Goal: Information Seeking & Learning: Check status

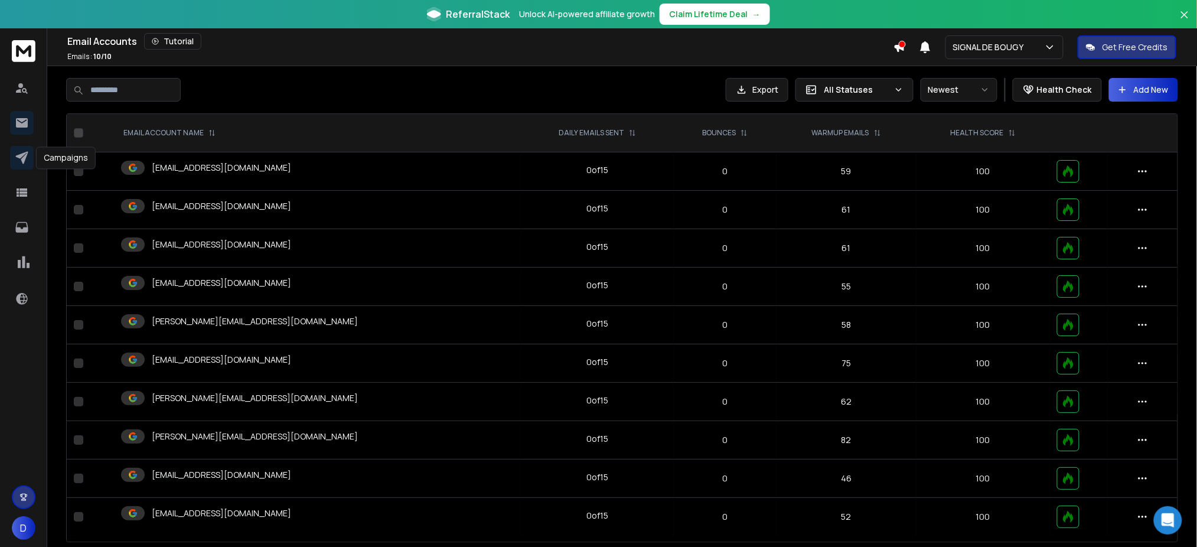
click at [25, 157] on icon at bounding box center [21, 158] width 12 height 12
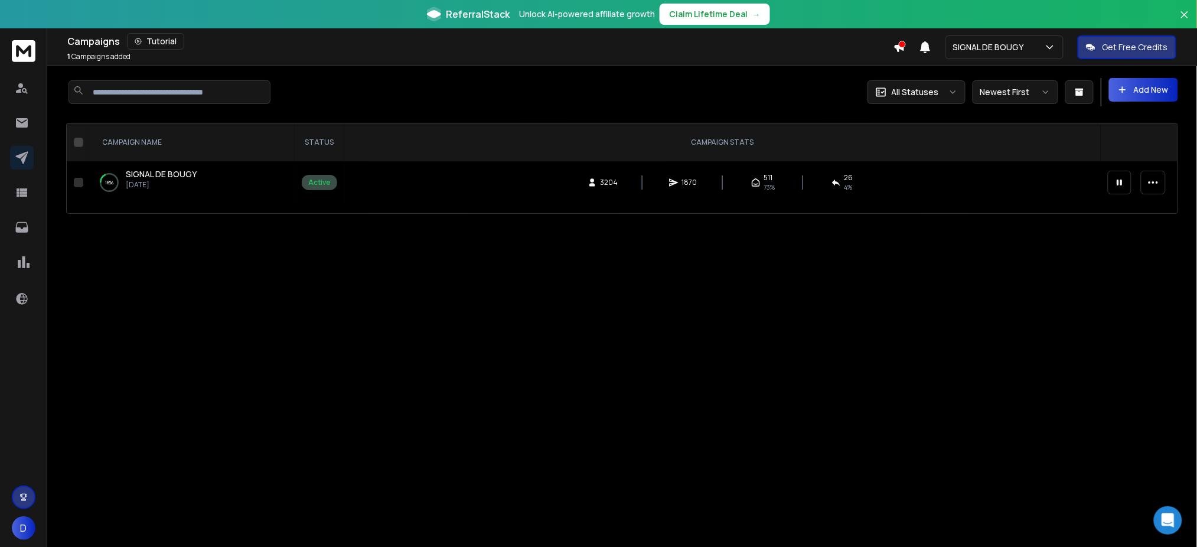
click at [353, 174] on div "3204 1870 511 73 % 26 4 %" at bounding box center [722, 182] width 742 height 19
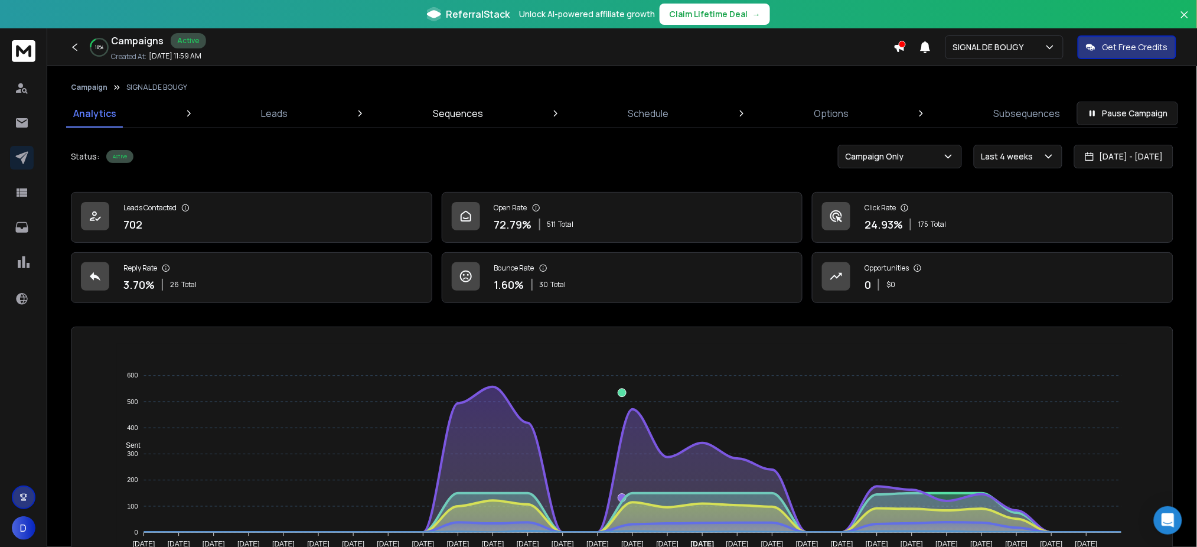
click at [468, 112] on p "Sequences" at bounding box center [458, 113] width 50 height 14
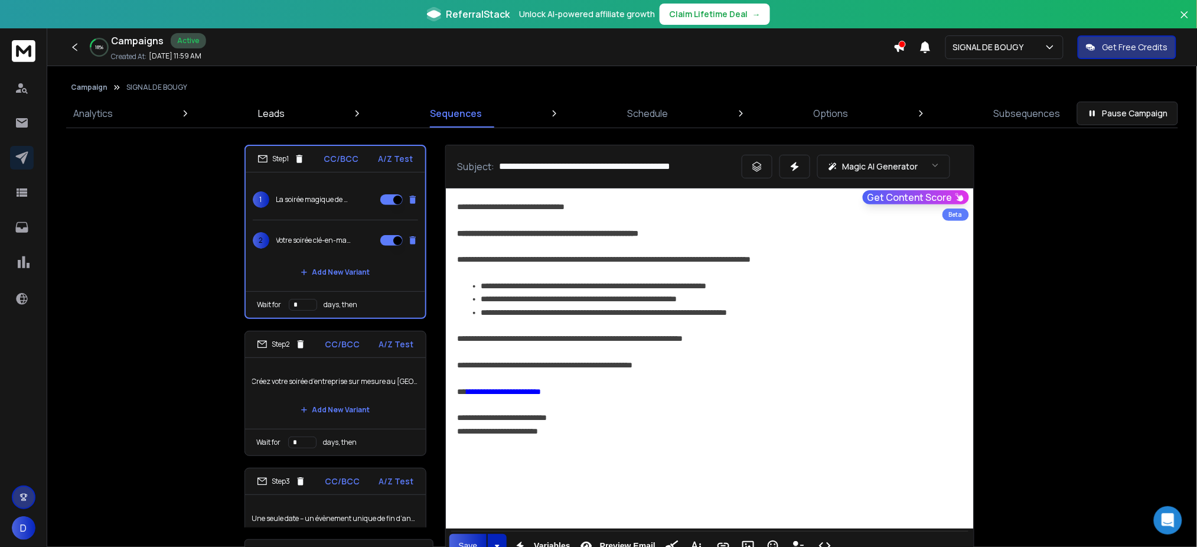
click at [271, 114] on p "Leads" at bounding box center [271, 113] width 27 height 14
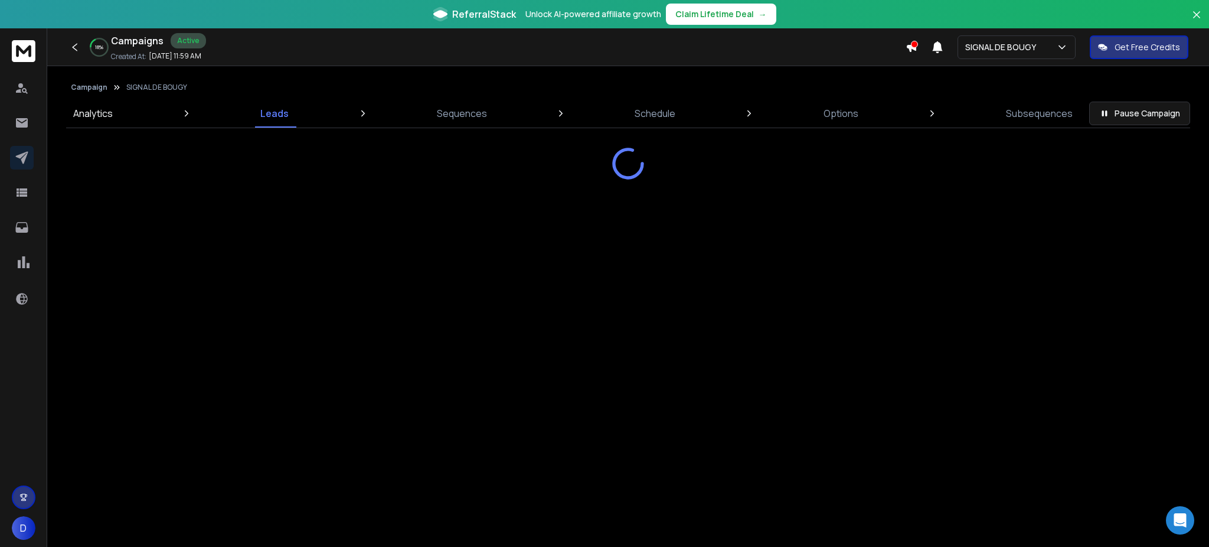
click at [90, 117] on p "Analytics" at bounding box center [93, 113] width 40 height 14
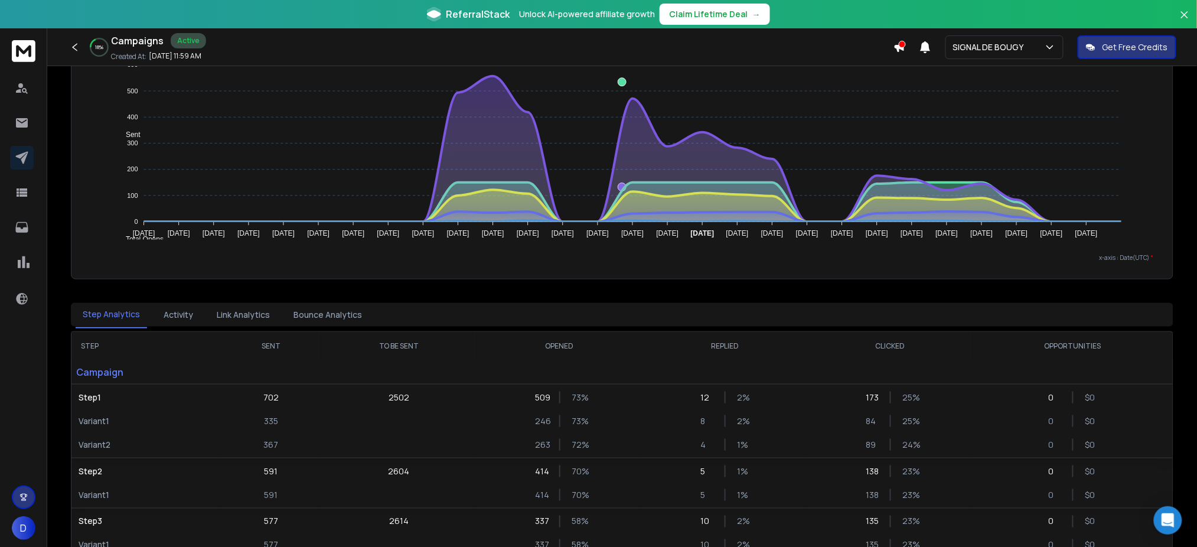
scroll to position [107, 0]
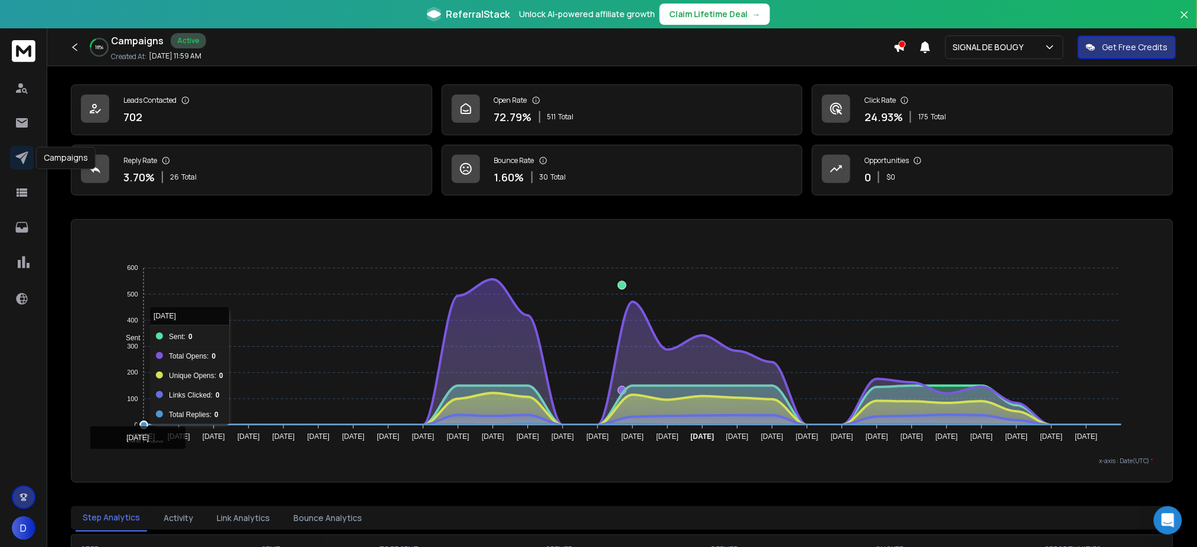
click at [17, 159] on icon at bounding box center [22, 158] width 14 height 14
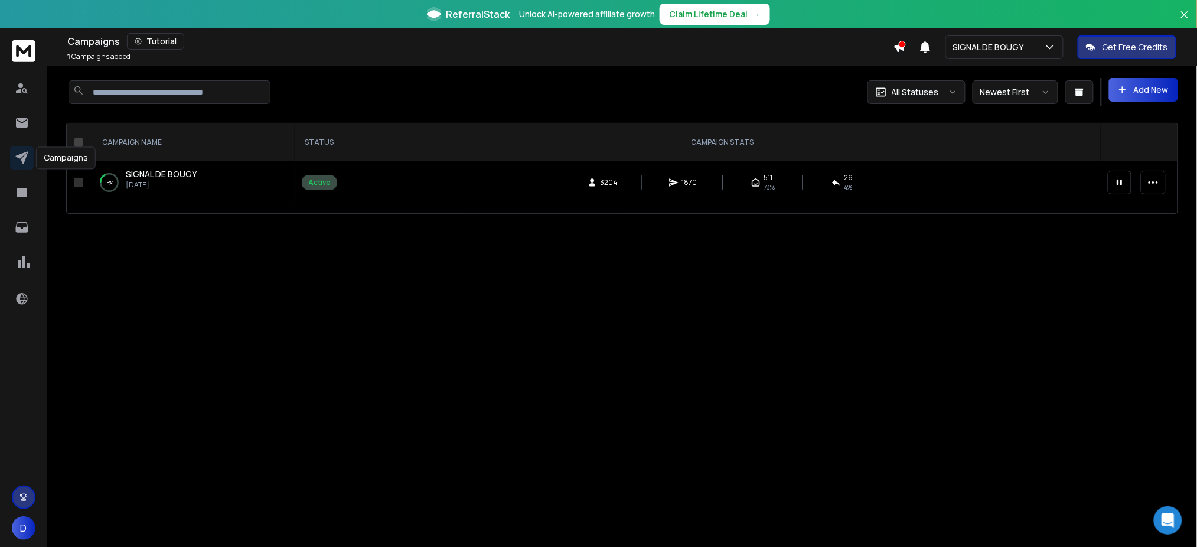
click at [561, 196] on td "3204 1870 511 73 % 26 4 %" at bounding box center [722, 182] width 756 height 43
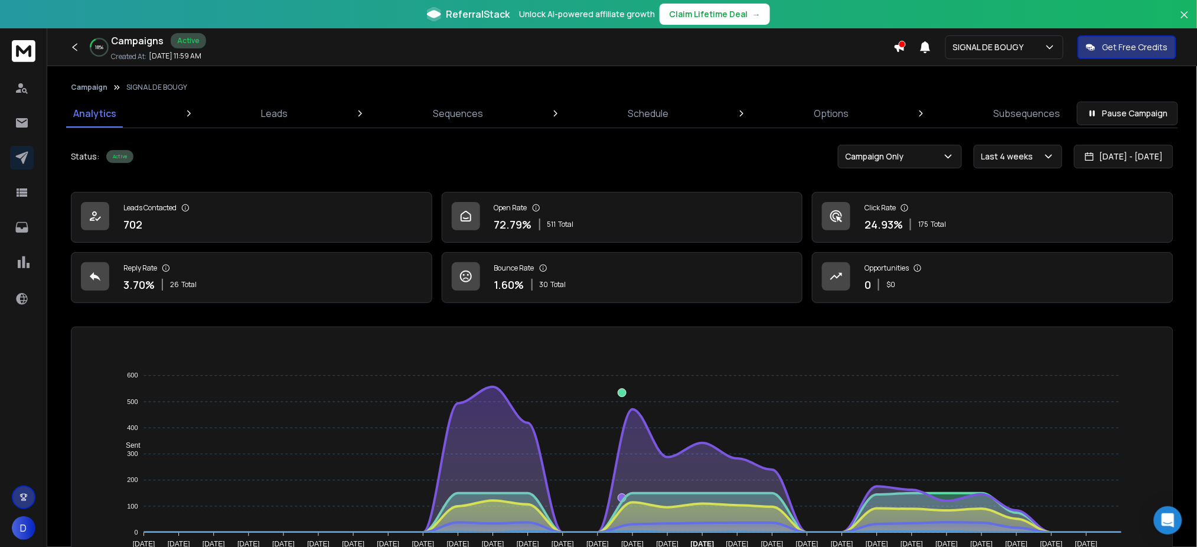
click at [93, 113] on p "Analytics" at bounding box center [94, 113] width 43 height 14
click at [1012, 147] on button "Last 4 weeks" at bounding box center [1018, 157] width 89 height 24
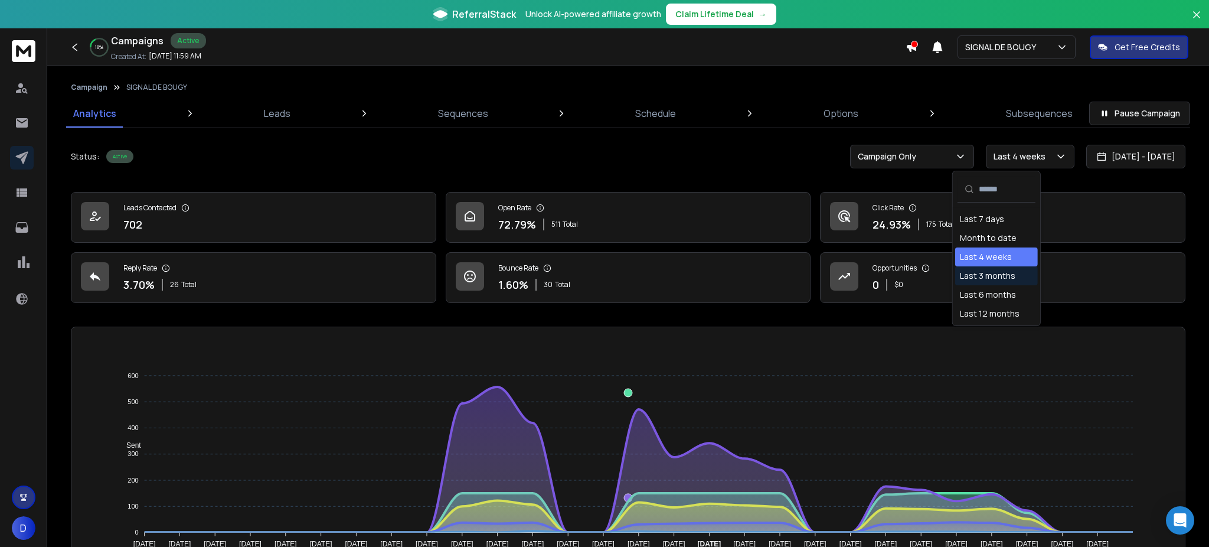
click at [993, 279] on div "Last 3 months" at bounding box center [988, 276] width 56 height 12
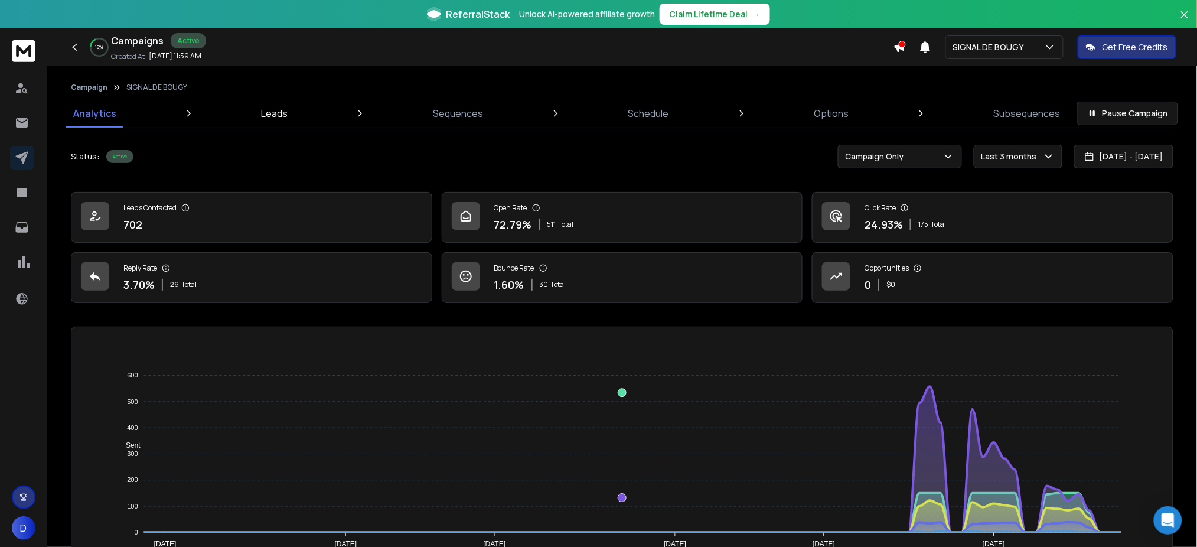
click at [262, 103] on link "Leads" at bounding box center [275, 113] width 41 height 28
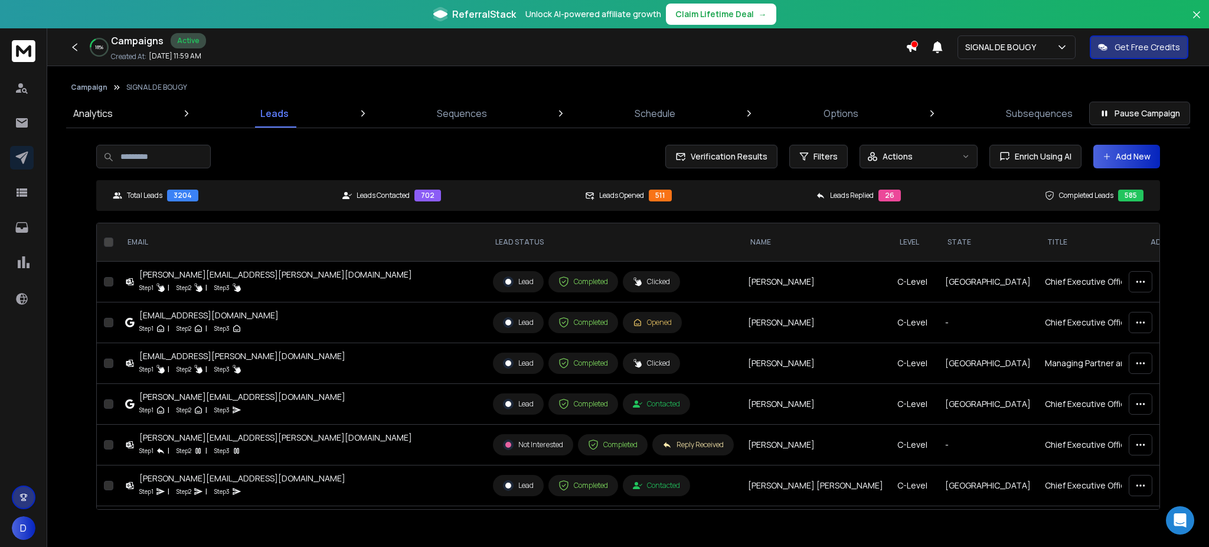
click at [79, 101] on link "Analytics" at bounding box center [93, 113] width 54 height 28
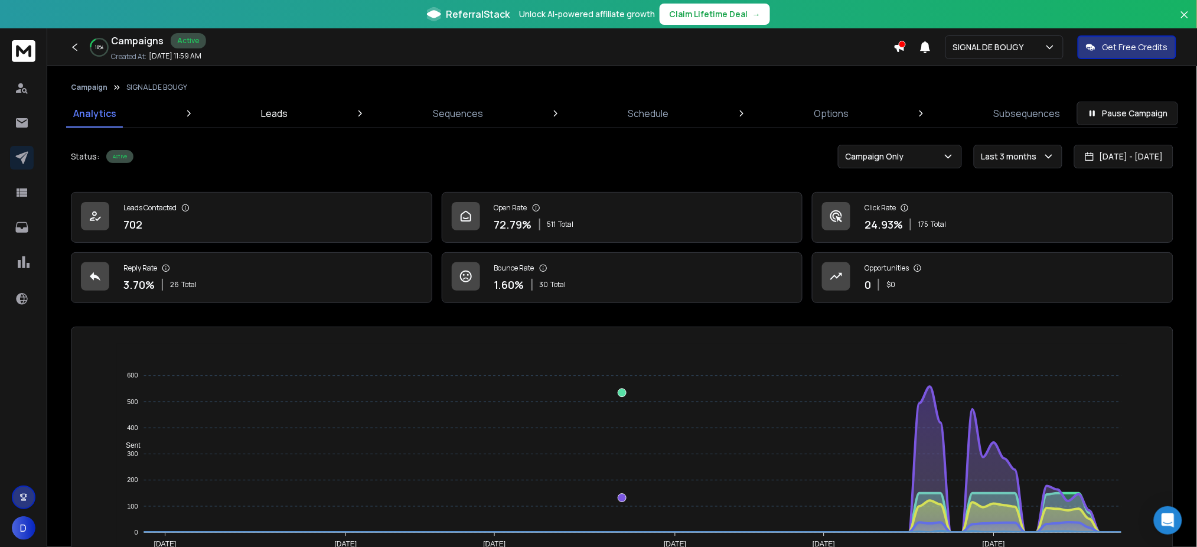
click at [282, 112] on p "Leads" at bounding box center [275, 113] width 27 height 14
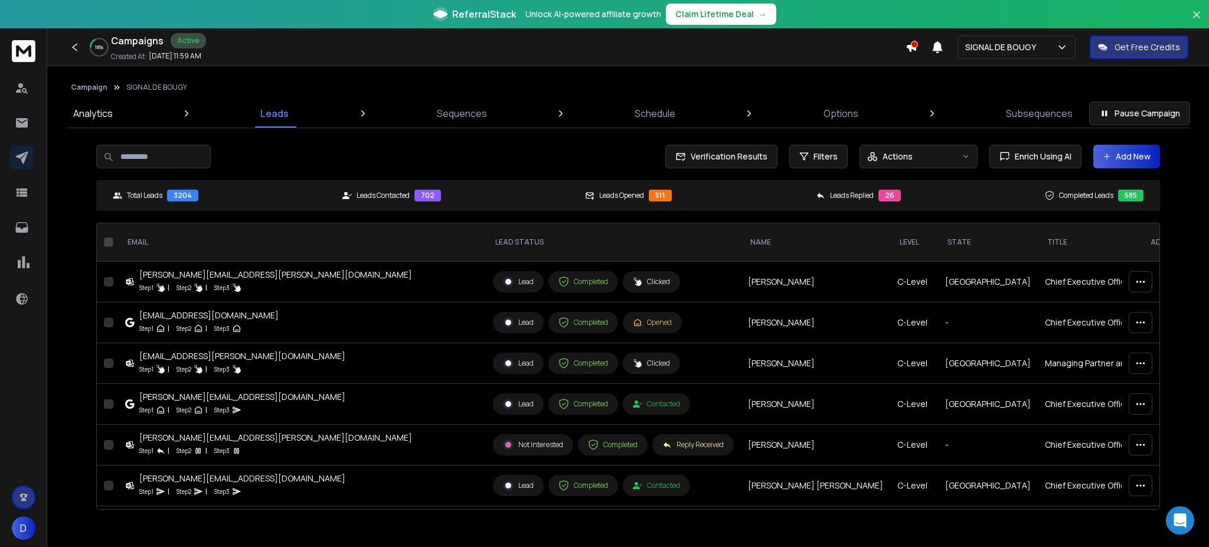
click at [113, 105] on link "Analytics" at bounding box center [93, 113] width 54 height 28
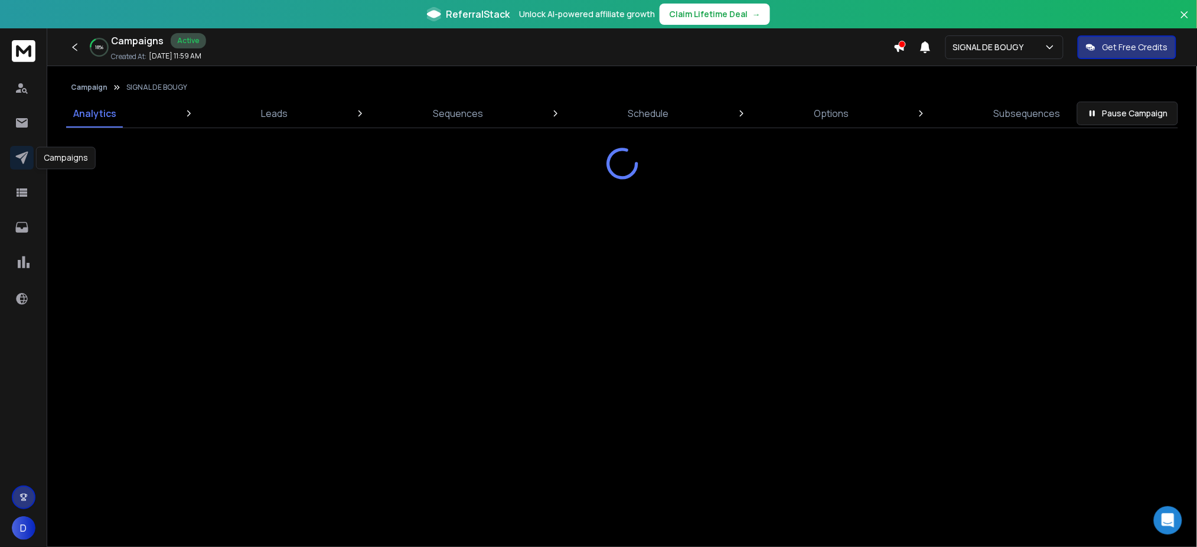
click at [30, 158] on link at bounding box center [22, 158] width 24 height 24
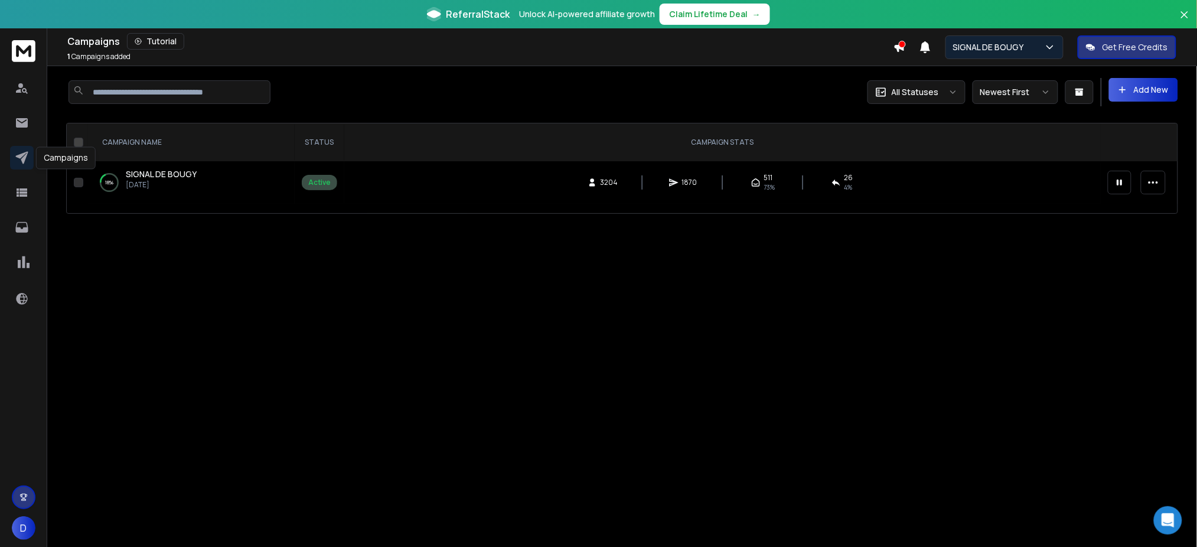
click at [1038, 48] on div "SIGNAL DE BOUGY" at bounding box center [1004, 47] width 103 height 12
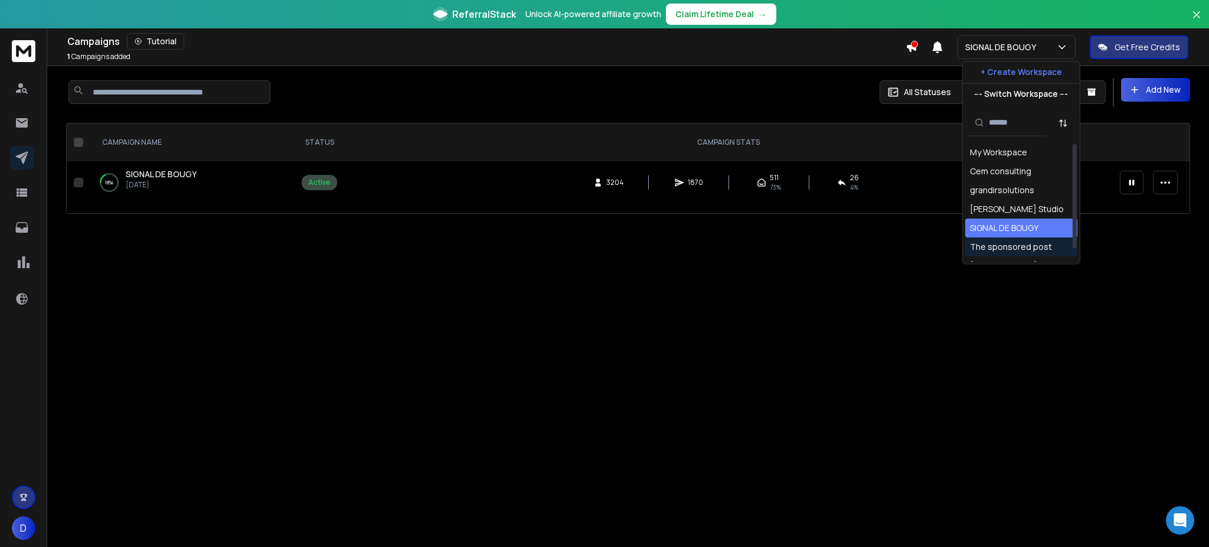
click at [996, 252] on div "The sponsored post" at bounding box center [1011, 247] width 82 height 12
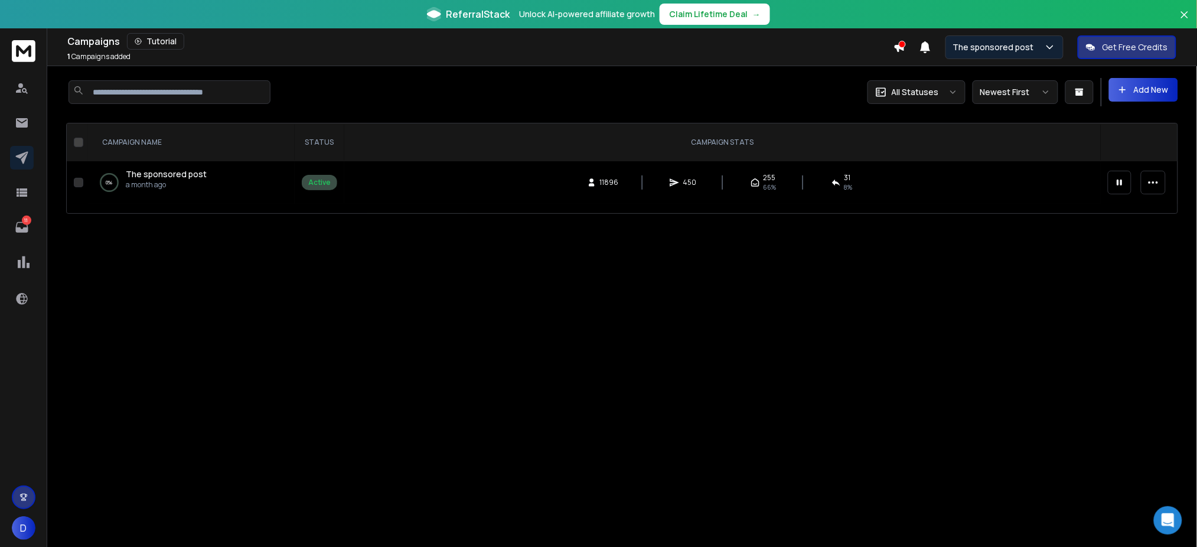
click at [1025, 51] on p "The sponsored post" at bounding box center [996, 47] width 86 height 12
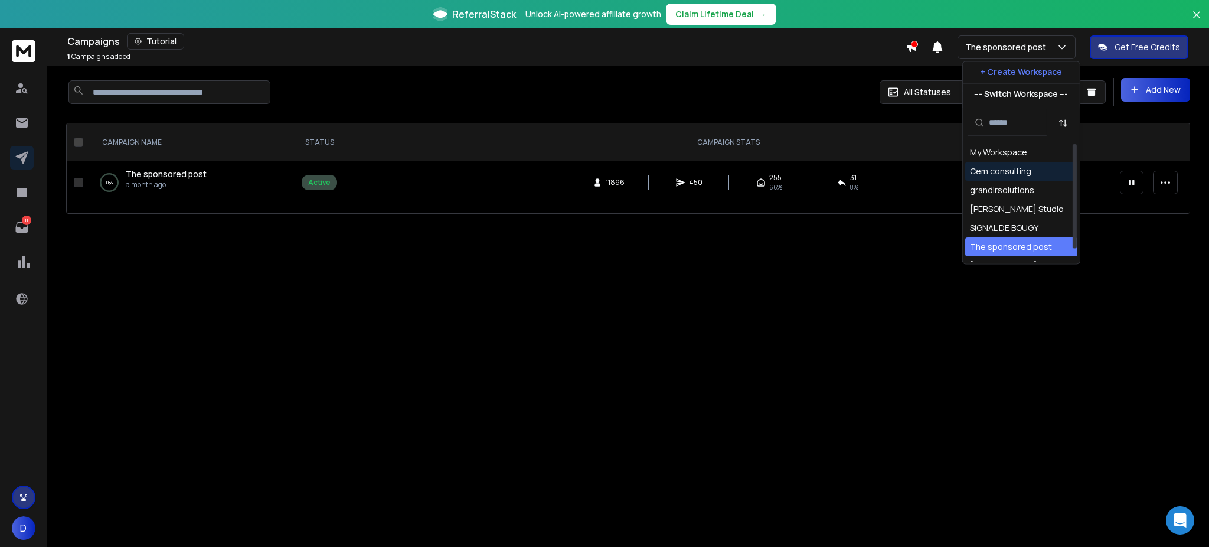
click at [1006, 177] on div "Cem consulting" at bounding box center [1000, 171] width 61 height 12
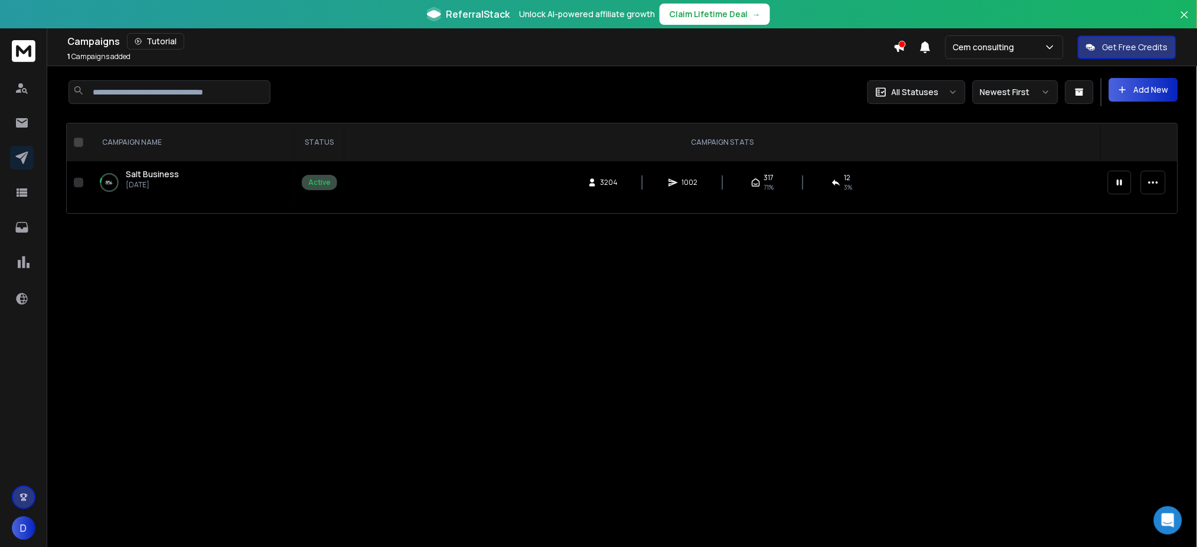
click at [479, 181] on div "3204 1002 317 71 % 12 3 %" at bounding box center [722, 182] width 742 height 19
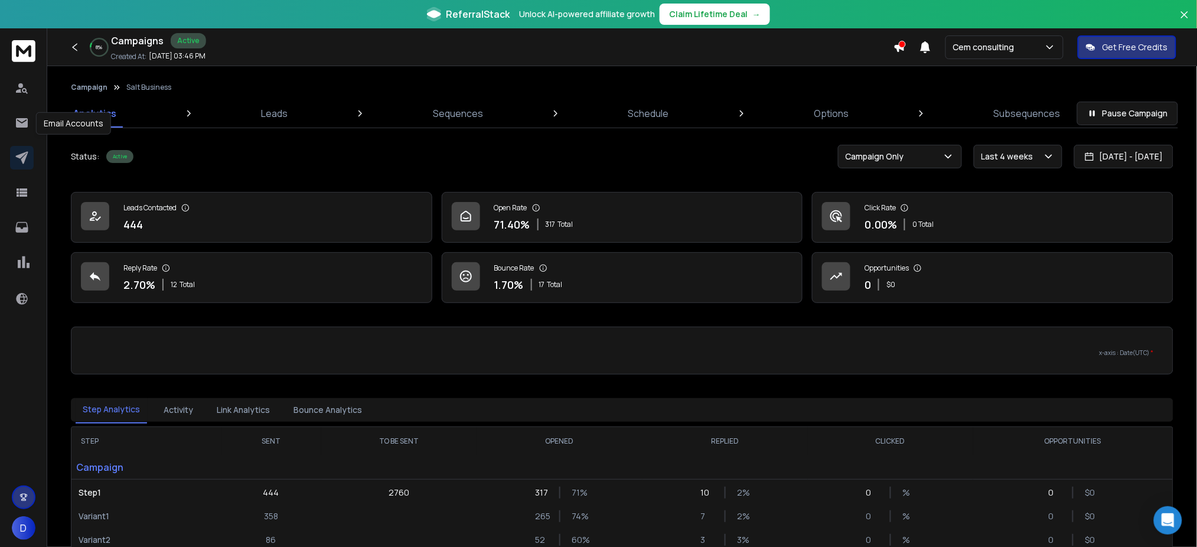
click at [8, 161] on div "D" at bounding box center [23, 289] width 47 height 523
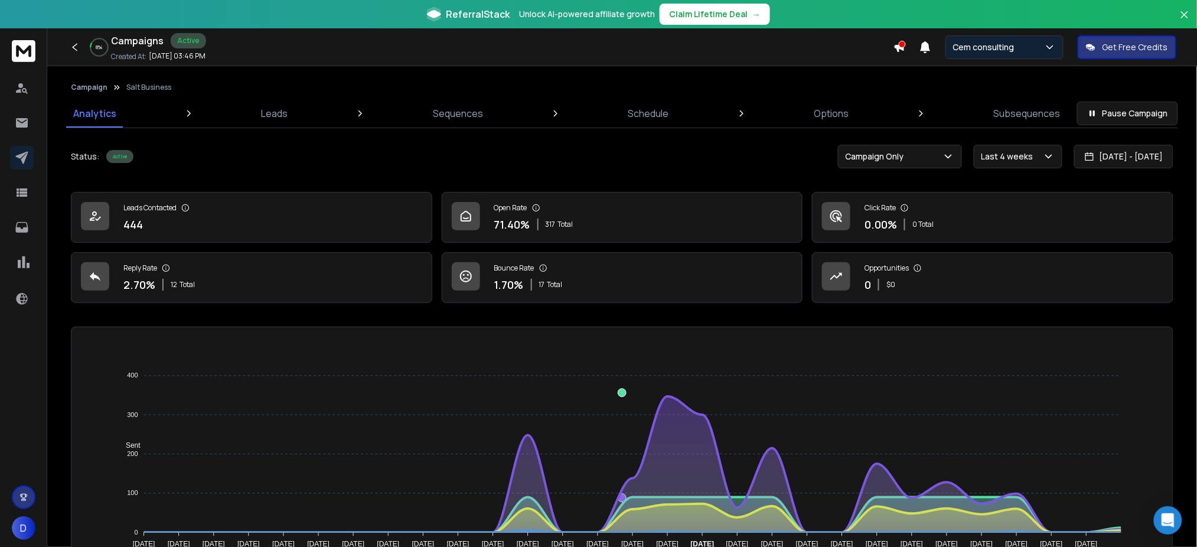
click at [1017, 39] on button "Cem consulting" at bounding box center [1004, 47] width 118 height 24
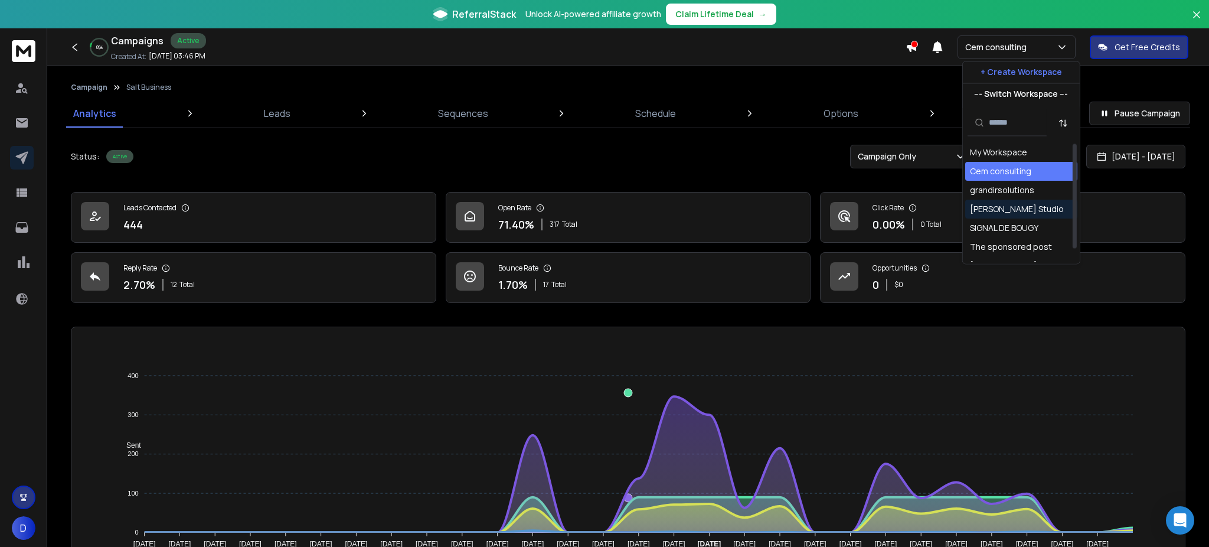
click at [1004, 213] on div "[PERSON_NAME] Studio" at bounding box center [1017, 209] width 94 height 12
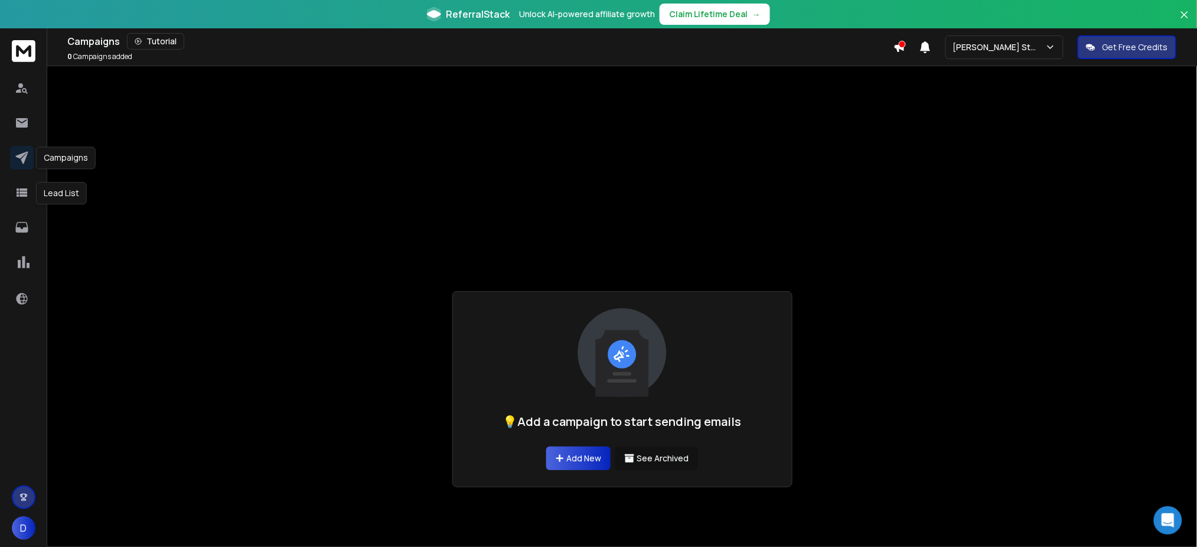
click at [10, 154] on link at bounding box center [22, 158] width 24 height 24
click at [14, 138] on div at bounding box center [23, 125] width 27 height 28
click at [17, 130] on link at bounding box center [22, 123] width 24 height 24
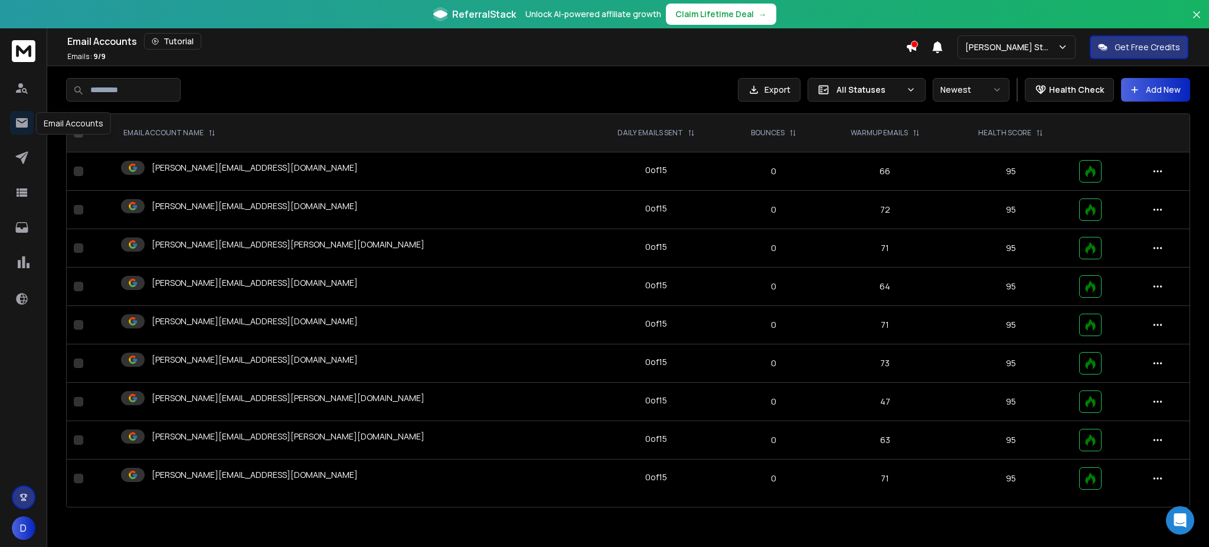
click at [1004, 31] on div "Email Accounts Tutorial Emails : 9 / 9 Hyer Studio Get Free Credits" at bounding box center [604, 47] width 1209 height 38
click at [1007, 40] on button "[PERSON_NAME] Studio" at bounding box center [1017, 47] width 118 height 24
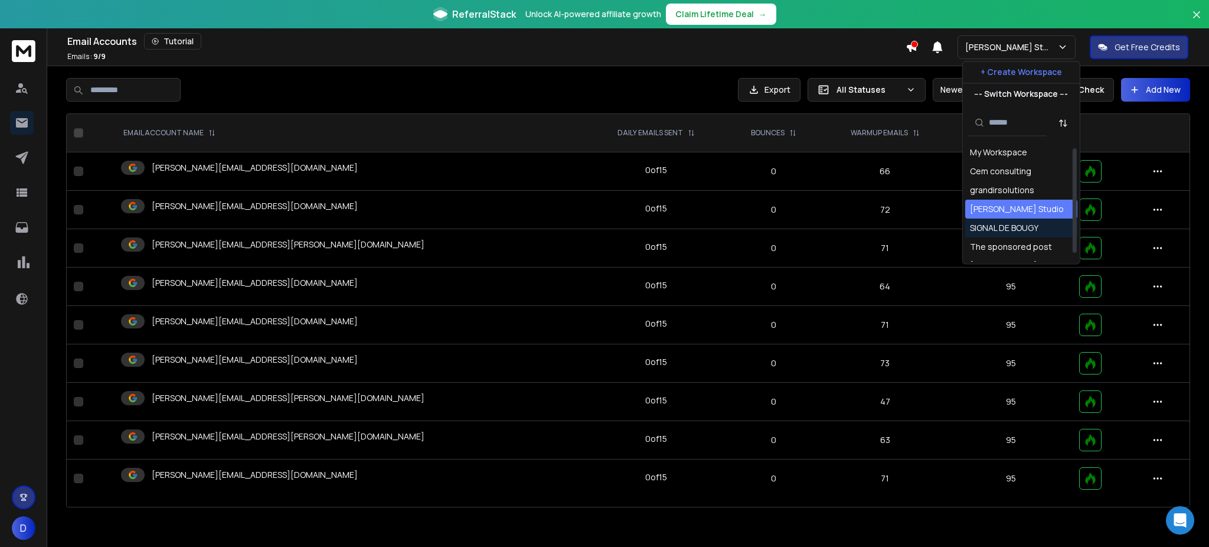
scroll to position [14, 0]
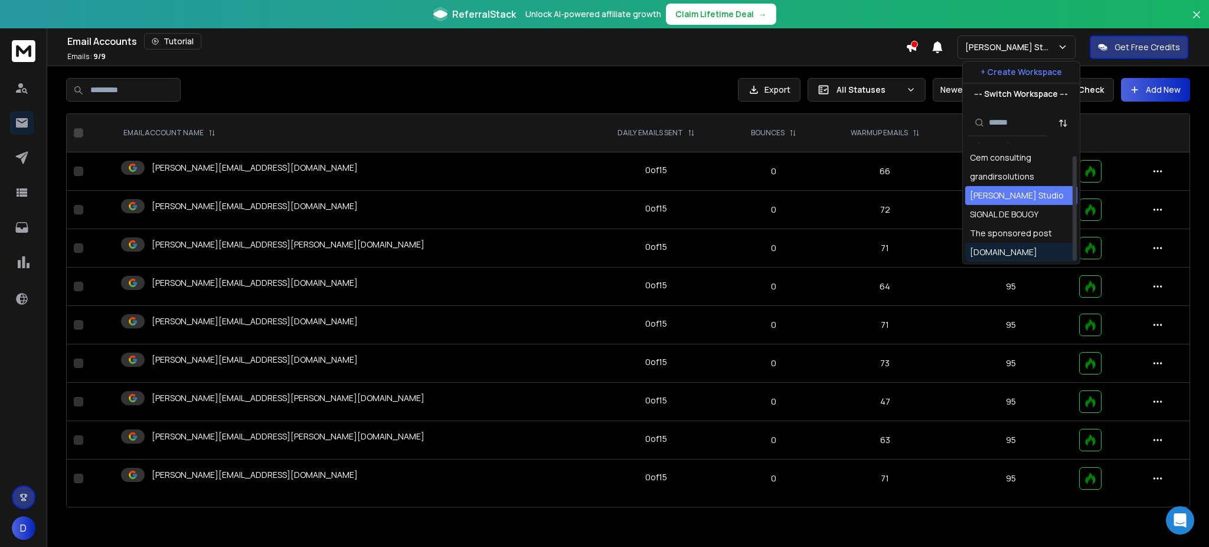
click at [1022, 258] on div "[DOMAIN_NAME]" at bounding box center [1003, 252] width 67 height 12
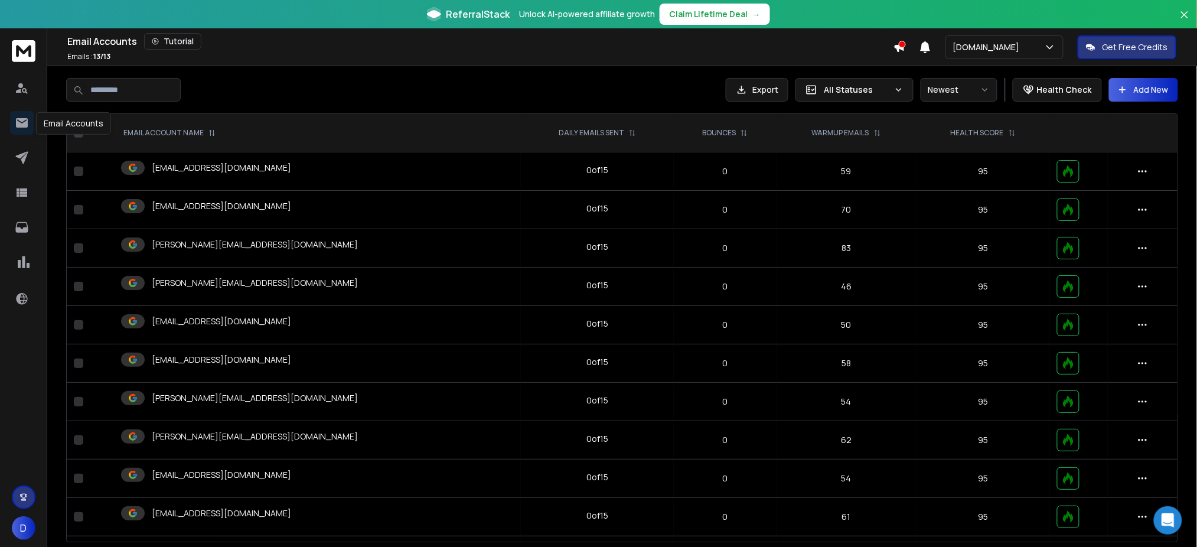
click at [15, 120] on icon at bounding box center [22, 123] width 14 height 14
click at [21, 193] on icon at bounding box center [22, 192] width 11 height 8
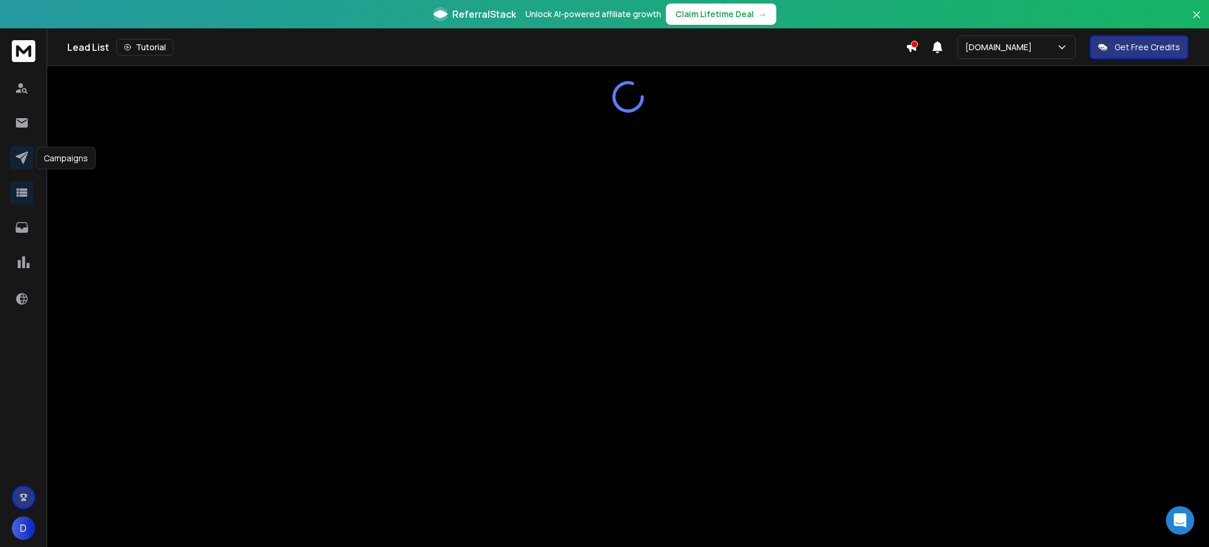
click at [19, 164] on icon at bounding box center [22, 158] width 14 height 14
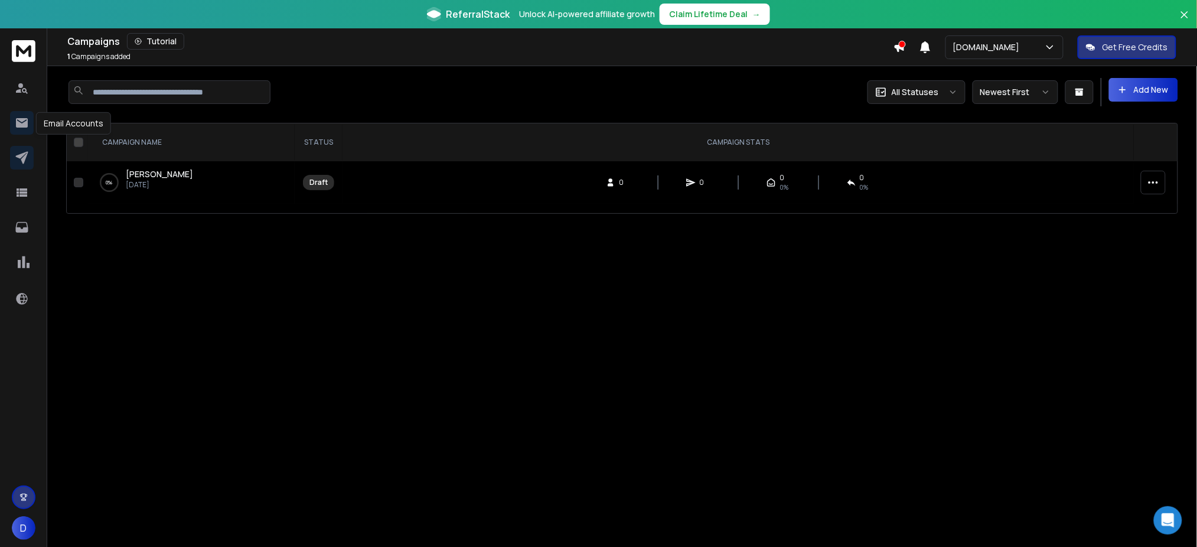
click at [23, 123] on icon at bounding box center [22, 122] width 12 height 9
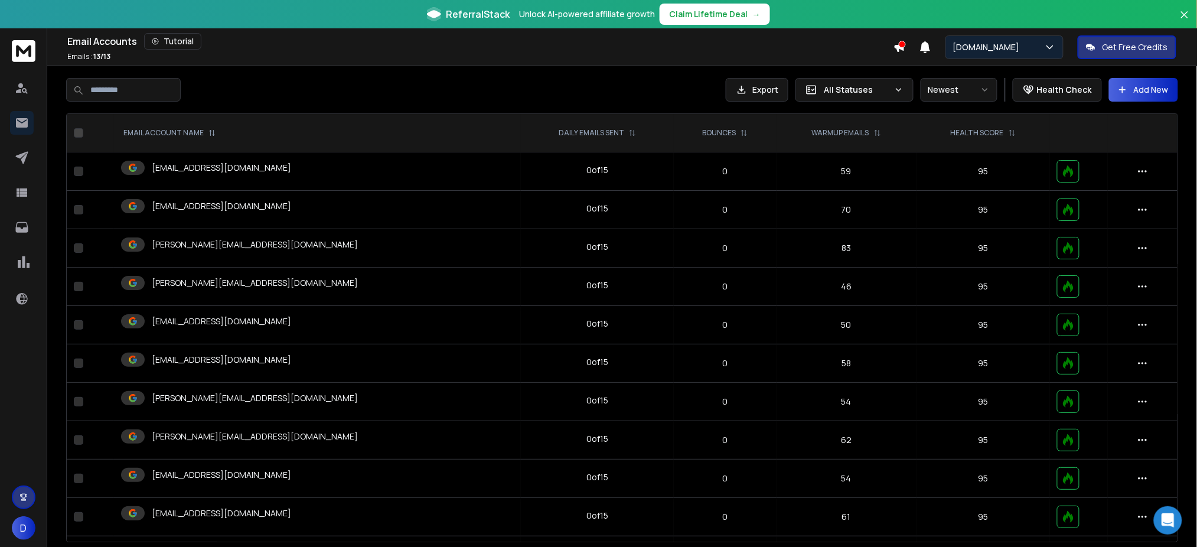
click at [1025, 41] on p "[DOMAIN_NAME]" at bounding box center [988, 47] width 71 height 12
